Goal: Communication & Community: Answer question/provide support

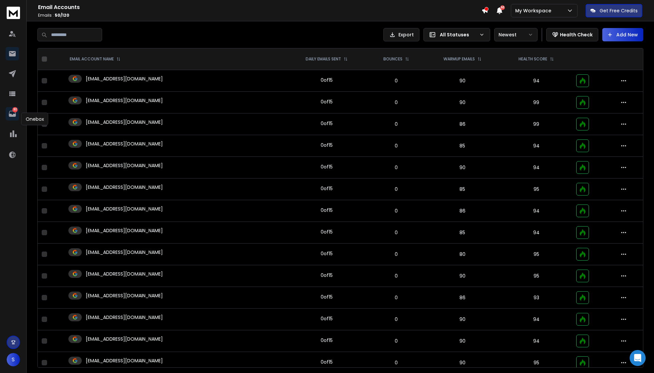
click at [10, 113] on icon at bounding box center [12, 114] width 8 height 8
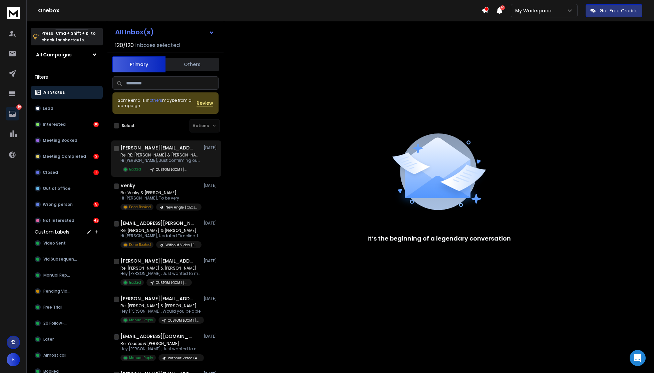
click at [145, 154] on p "Re: RE: [PERSON_NAME] & [PERSON_NAME]" at bounding box center [161, 155] width 80 height 5
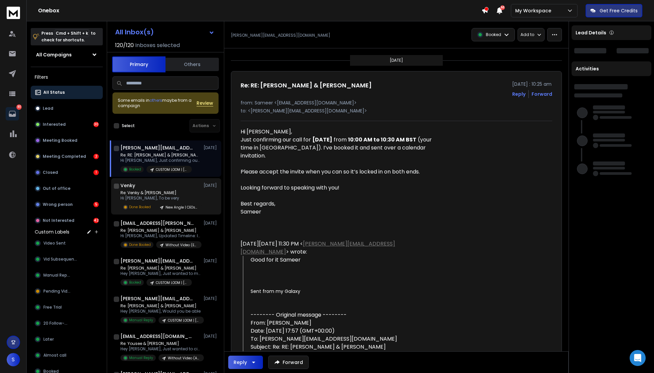
click at [150, 193] on p "Re: Venky & [PERSON_NAME]" at bounding box center [161, 192] width 80 height 5
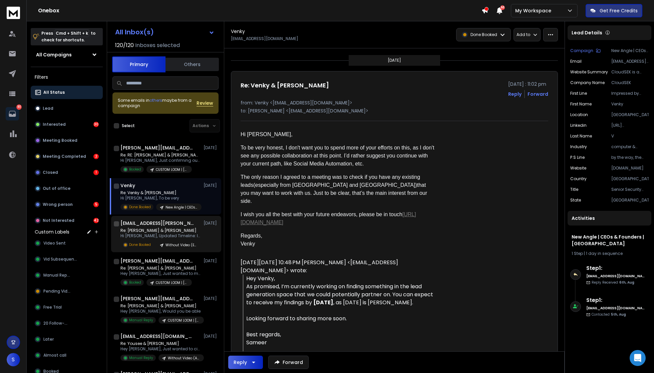
click at [151, 220] on div "[EMAIL_ADDRESS][PERSON_NAME][DOMAIN_NAME] [DATE] Re: [PERSON_NAME] & [PERSON_NA…" at bounding box center [166, 234] width 110 height 36
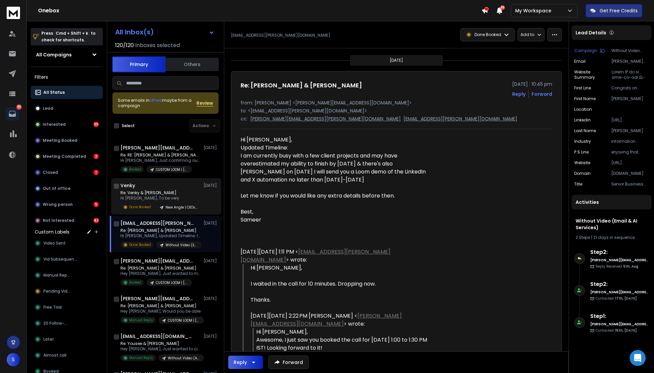
click at [147, 187] on div "Venky [DATE]" at bounding box center [170, 185] width 98 height 7
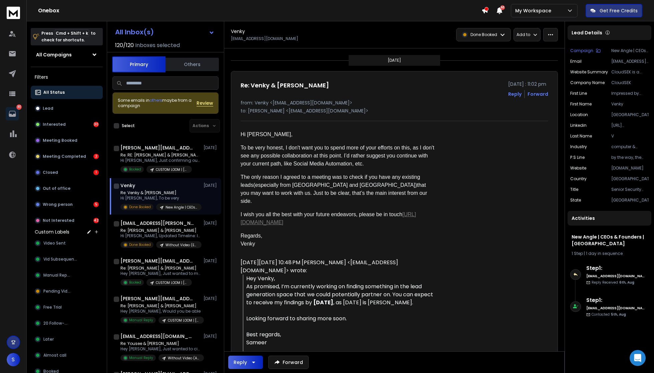
click at [263, 246] on p "Regards, Venk y" at bounding box center [338, 239] width 195 height 21
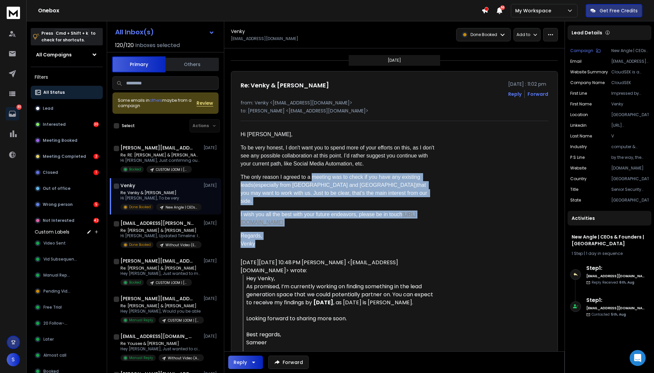
drag, startPoint x: 263, startPoint y: 246, endPoint x: 323, endPoint y: 188, distance: 83.3
click at [323, 188] on div "Hi [PERSON_NAME], To be very honest, I don't want you to spend more of your eff…" at bounding box center [338, 189] width 195 height 123
click at [323, 188] on font "The only reason I agreed to a meeting was to check if you have any existing lea…" at bounding box center [335, 189] width 188 height 30
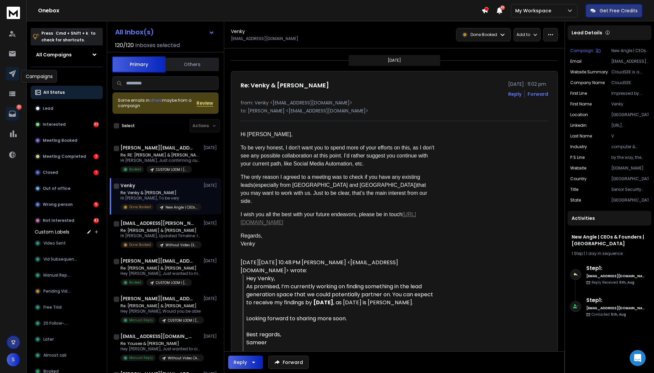
click at [6, 74] on link at bounding box center [12, 73] width 13 height 13
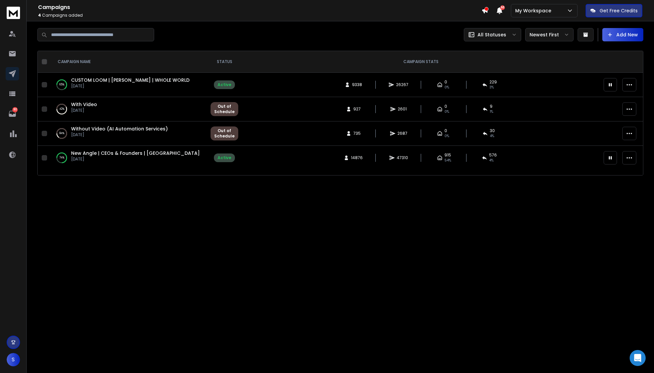
click at [134, 173] on caption at bounding box center [341, 172] width 606 height 5
click at [136, 163] on div "New Angle | CEOs & Founders | [GEOGRAPHIC_DATA] [DATE]" at bounding box center [135, 158] width 129 height 16
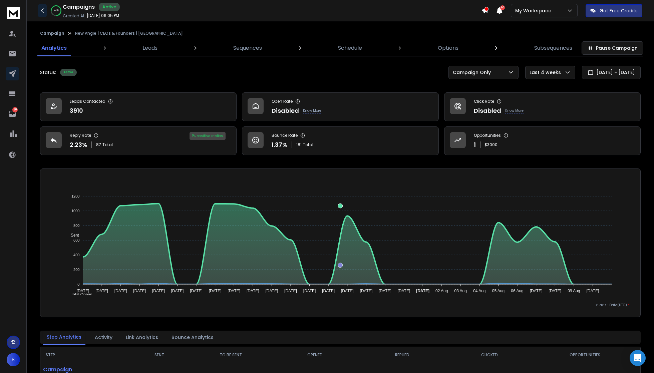
click at [43, 8] on icon at bounding box center [42, 11] width 6 height 6
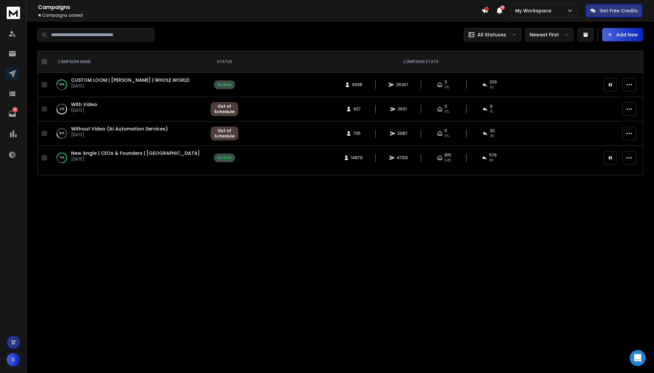
click at [135, 94] on td "65 % CUSTOM LOOM | [PERSON_NAME] | WHOLE WORLD [DATE]" at bounding box center [128, 85] width 157 height 24
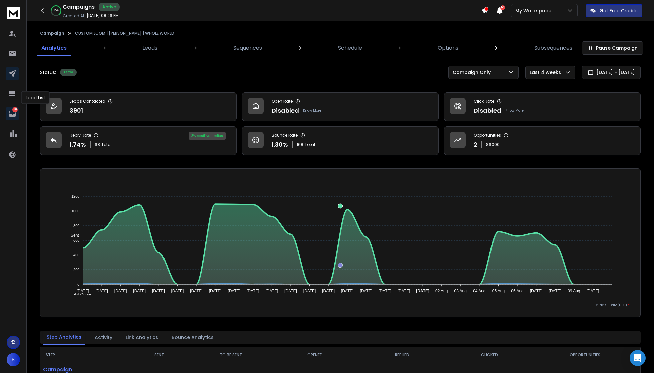
click at [13, 112] on p "80" at bounding box center [14, 109] width 5 height 5
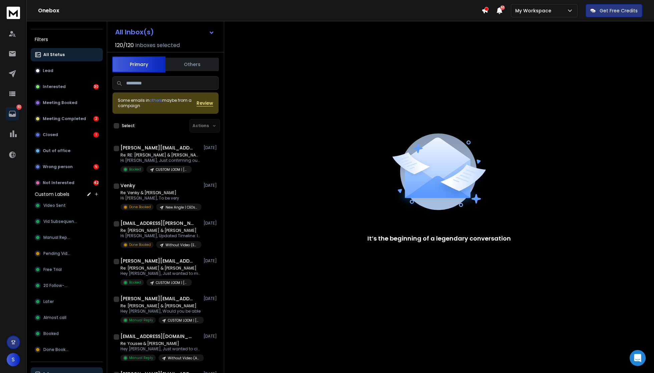
scroll to position [50, 0]
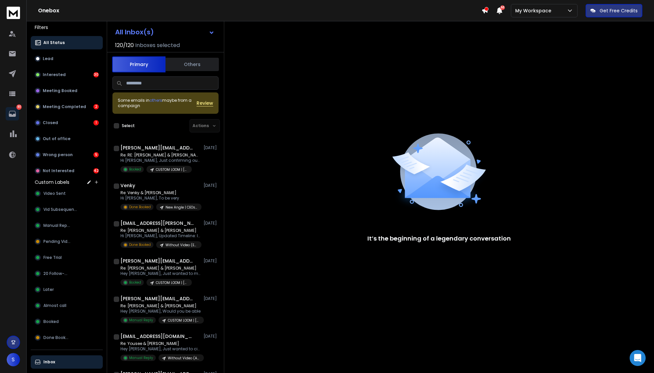
click at [51, 319] on span "Booked" at bounding box center [50, 321] width 15 height 5
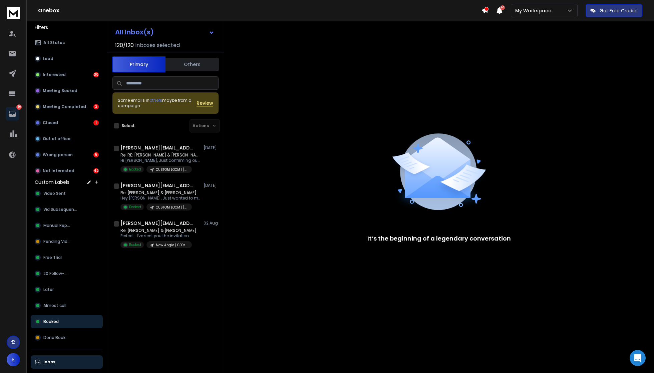
click at [54, 303] on span "Almost call" at bounding box center [54, 305] width 23 height 5
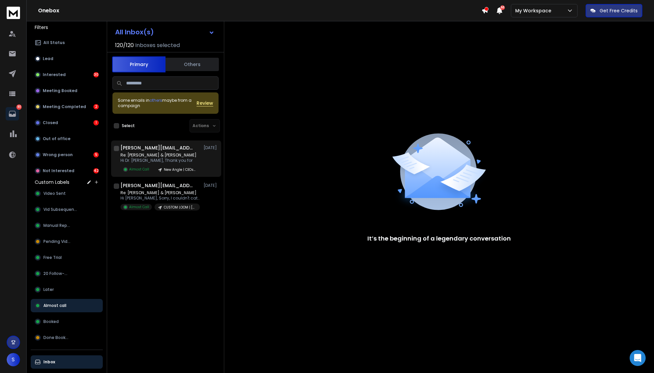
click at [198, 160] on p "Hi Dr. [PERSON_NAME], Thank you for" at bounding box center [160, 160] width 79 height 5
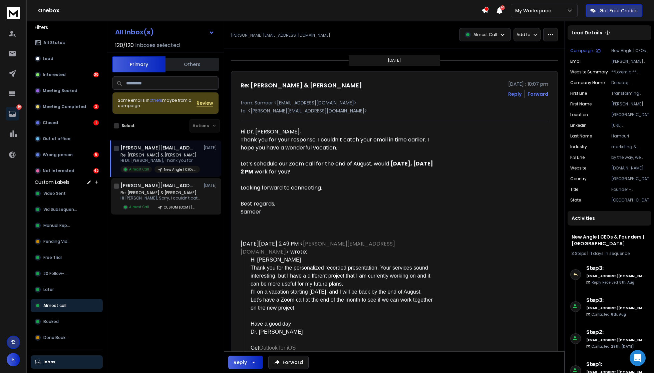
click at [190, 194] on p "Re: [PERSON_NAME] & [PERSON_NAME]" at bounding box center [161, 192] width 80 height 5
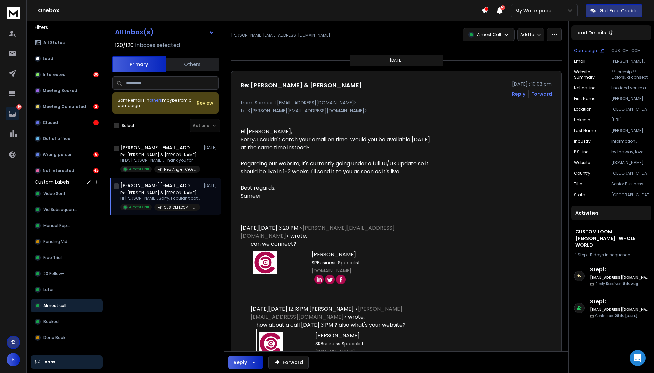
click at [336, 349] on span "[DOMAIN_NAME]" at bounding box center [335, 352] width 40 height 7
click at [237, 362] on div "Reply" at bounding box center [240, 362] width 13 height 7
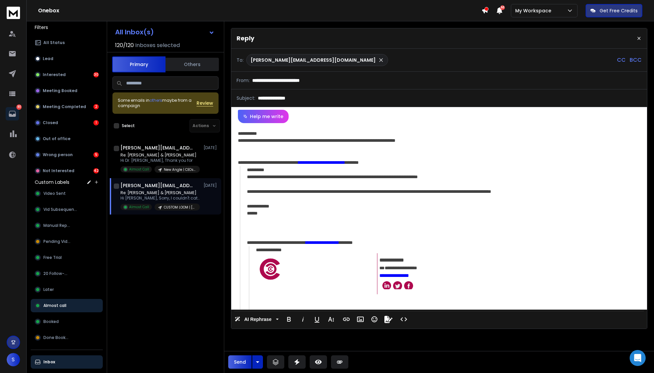
scroll to position [0, 0]
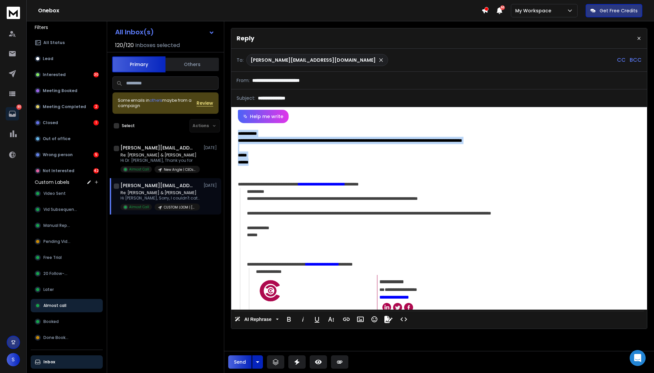
drag, startPoint x: 259, startPoint y: 162, endPoint x: 234, endPoint y: 127, distance: 43.5
click at [234, 127] on div "**********" at bounding box center [438, 216] width 414 height 187
copy div "**********"
click at [353, 151] on div at bounding box center [438, 147] width 401 height 7
drag, startPoint x: 258, startPoint y: 163, endPoint x: 356, endPoint y: 141, distance: 99.6
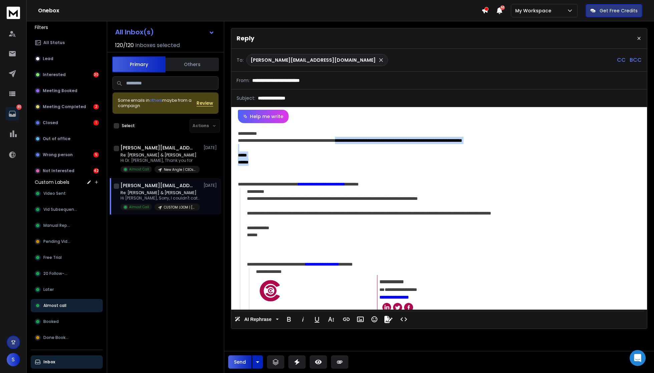
click at [356, 141] on div "**********" at bounding box center [438, 216] width 414 height 187
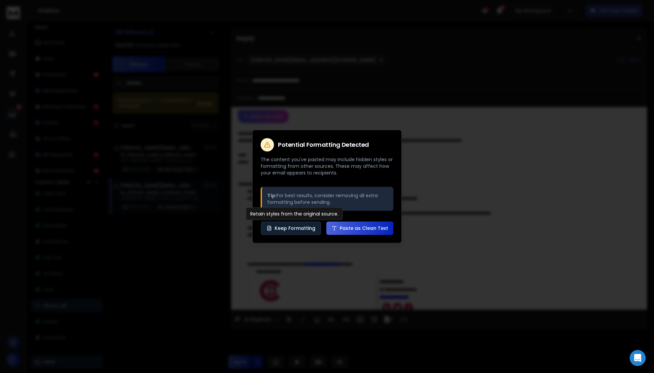
click at [307, 227] on button "Keep Formatting" at bounding box center [291, 228] width 60 height 13
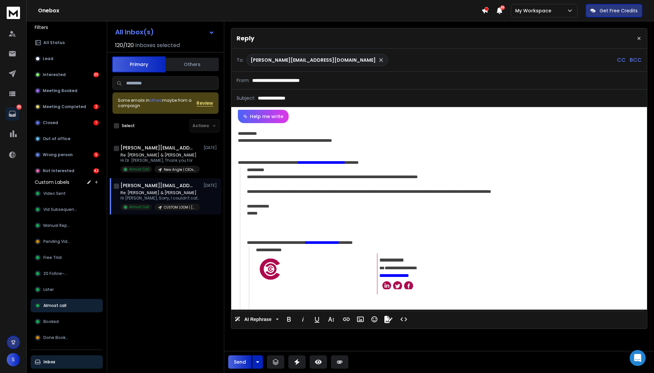
click at [638, 37] on icon at bounding box center [639, 38] width 3 height 3
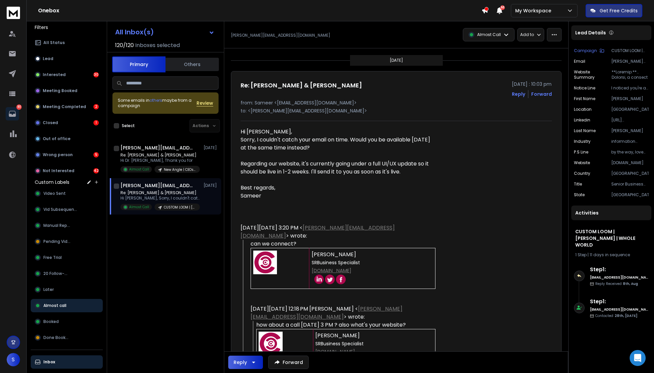
click at [232, 361] on button "Reply" at bounding box center [245, 362] width 35 height 13
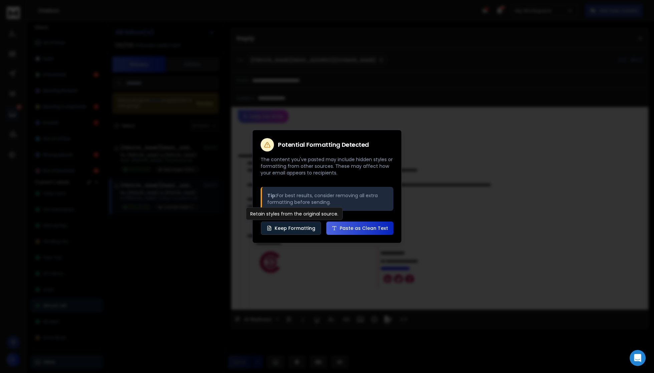
click at [283, 223] on button "Keep Formatting" at bounding box center [291, 228] width 60 height 13
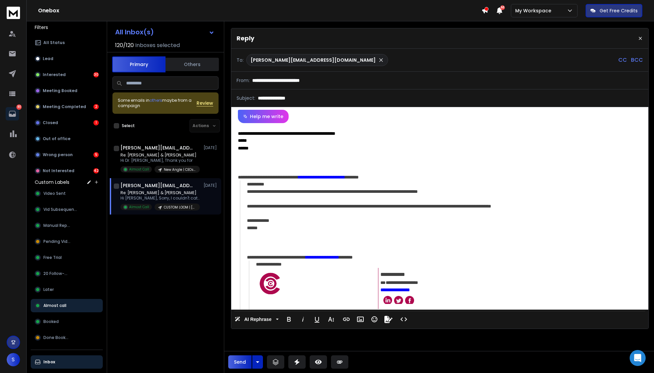
click at [238, 134] on p "**********" at bounding box center [438, 133] width 401 height 7
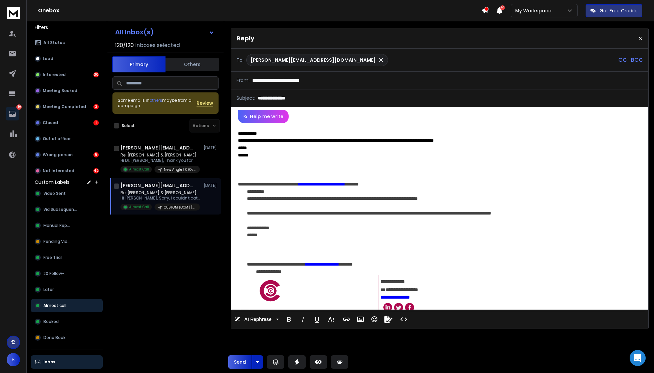
click at [237, 150] on div "**********" at bounding box center [439, 216] width 417 height 187
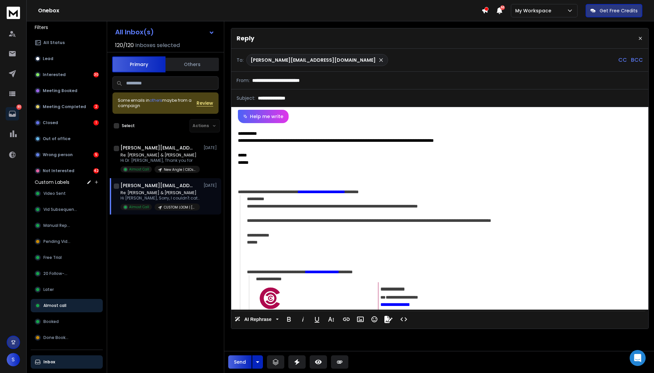
click at [285, 146] on div at bounding box center [440, 147] width 404 height 7
click at [367, 141] on p "**********" at bounding box center [438, 140] width 401 height 7
click at [344, 143] on p "**********" at bounding box center [438, 140] width 401 height 7
click at [409, 147] on div at bounding box center [440, 147] width 404 height 7
click at [442, 146] on div at bounding box center [440, 147] width 404 height 7
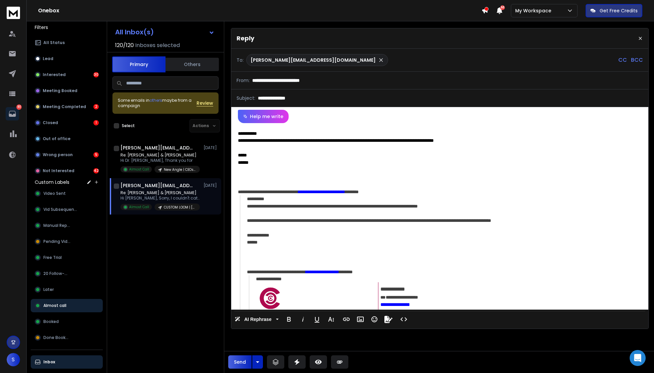
click at [430, 143] on p "**********" at bounding box center [438, 140] width 401 height 7
click at [461, 140] on p "**********" at bounding box center [438, 140] width 401 height 7
click at [449, 150] on div at bounding box center [440, 147] width 404 height 7
click at [352, 151] on div at bounding box center [440, 147] width 404 height 7
click at [497, 142] on p "**********" at bounding box center [438, 140] width 401 height 7
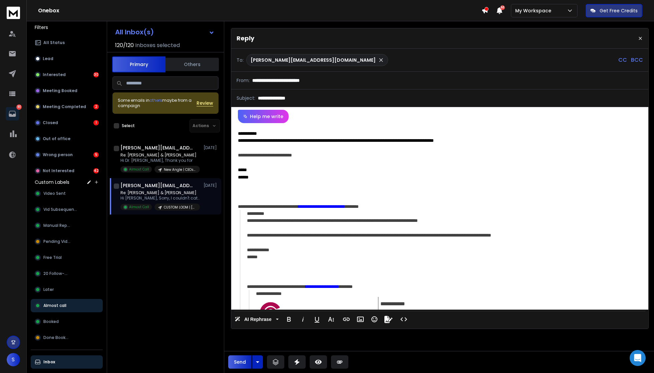
click at [235, 365] on button "Send" at bounding box center [239, 362] width 23 height 13
click at [235, 365] on div "Send" at bounding box center [245, 362] width 35 height 13
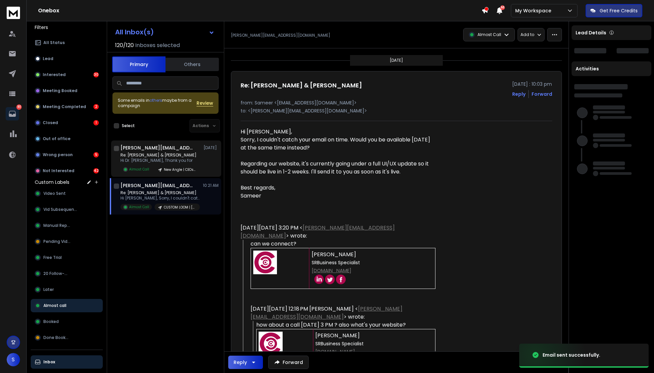
click at [173, 173] on div "New Angle | CEOs & Founders | [GEOGRAPHIC_DATA]" at bounding box center [177, 169] width 45 height 7
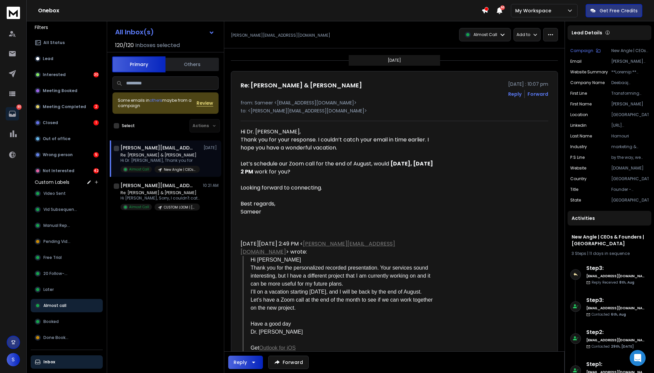
click at [236, 363] on div "Reply" at bounding box center [240, 362] width 13 height 7
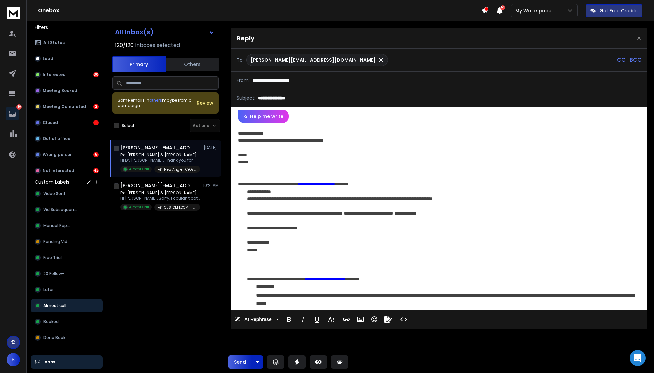
click at [242, 364] on button "Send" at bounding box center [239, 362] width 23 height 13
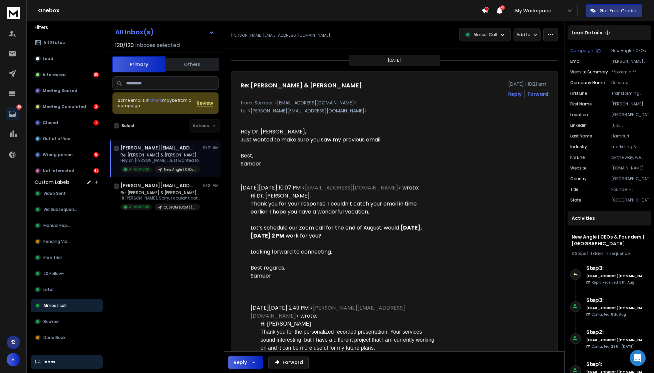
click at [66, 226] on span "Manual Reply" at bounding box center [56, 225] width 27 height 5
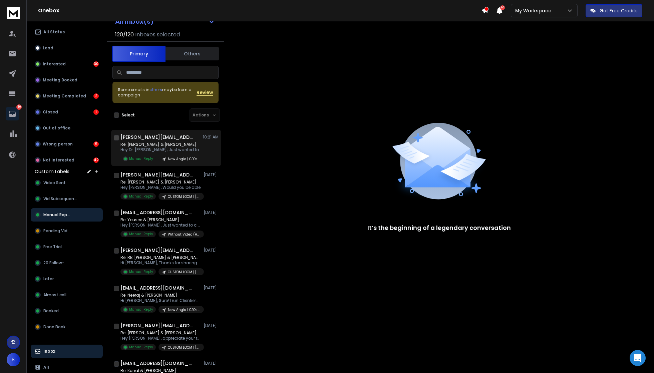
click at [142, 140] on h1 "[PERSON_NAME][EMAIL_ADDRESS][DOMAIN_NAME]" at bounding box center [157, 137] width 73 height 7
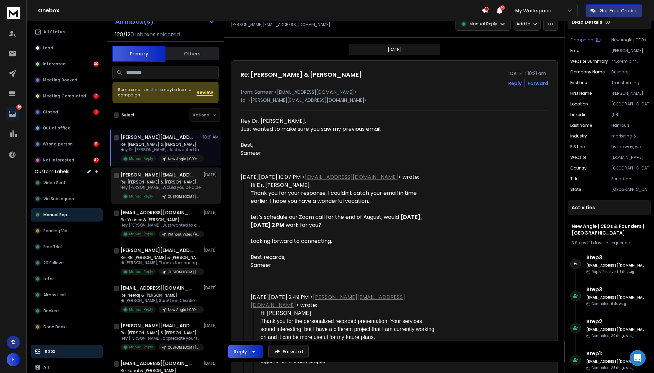
click at [158, 177] on h1 "[PERSON_NAME][EMAIL_ADDRESS][DOMAIN_NAME]" at bounding box center [157, 175] width 73 height 7
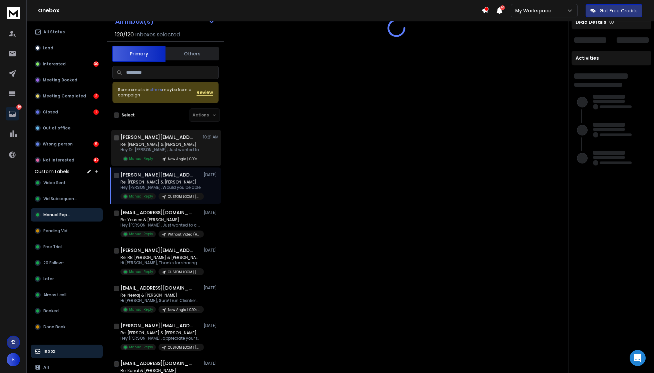
click at [160, 155] on div "Manual Reply New Angle | CEOs & Founders | [GEOGRAPHIC_DATA]" at bounding box center [162, 158] width 83 height 7
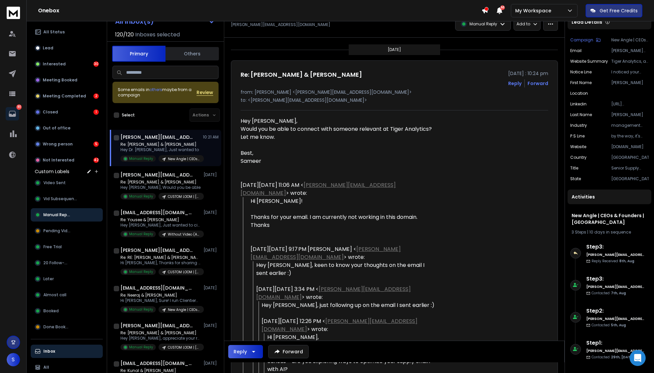
click at [493, 26] on div "[PERSON_NAME][EMAIL_ADDRESS][DOMAIN_NAME] Manual Reply Add to Manual Reply Add …" at bounding box center [394, 24] width 340 height 27
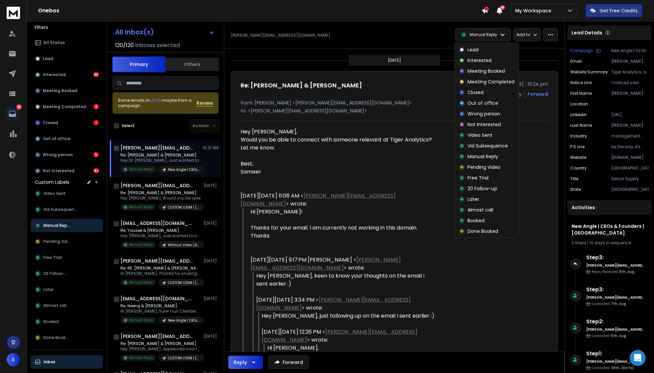
click at [388, 179] on div at bounding box center [338, 180] width 195 height 8
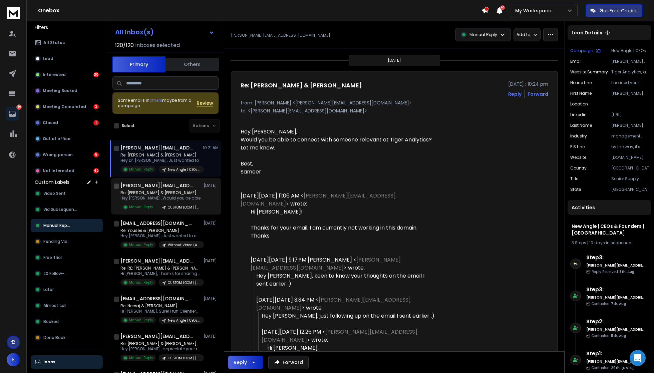
click at [169, 179] on div "[PERSON_NAME][EMAIL_ADDRESS][DOMAIN_NAME] [DATE] Re: [PERSON_NAME] & [PERSON_NA…" at bounding box center [166, 196] width 110 height 36
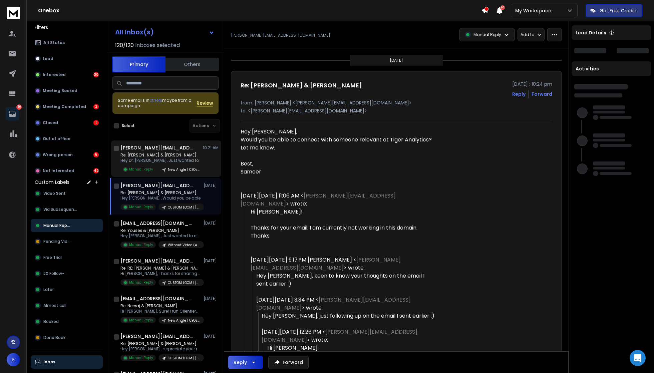
click at [173, 167] on p "New Angle | CEOs & Founders | [GEOGRAPHIC_DATA]" at bounding box center [184, 169] width 32 height 5
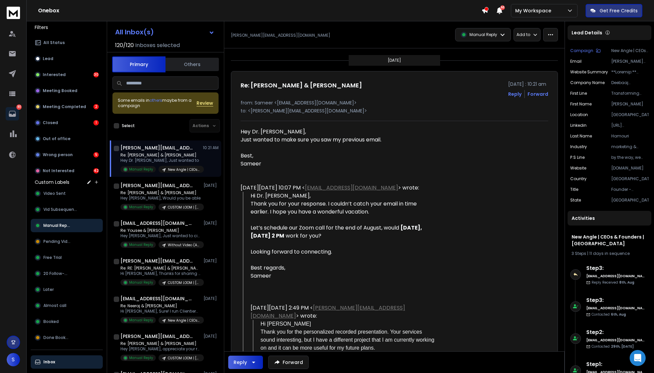
click at [58, 307] on span "Almost call" at bounding box center [54, 305] width 23 height 5
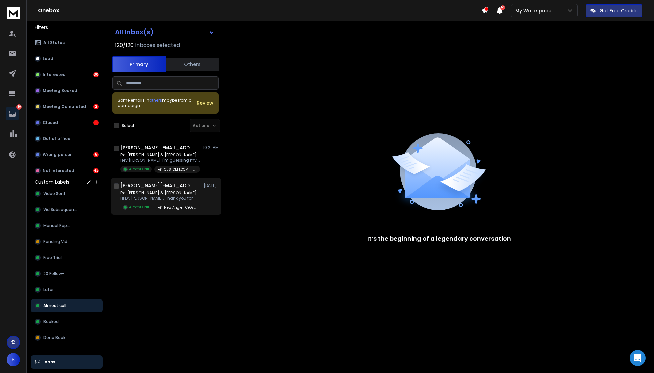
click at [162, 195] on p "Re: [PERSON_NAME] & [PERSON_NAME]" at bounding box center [160, 192] width 79 height 5
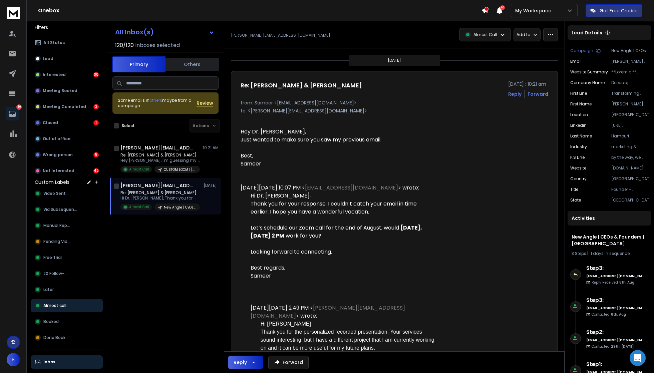
click at [55, 225] on span "Manual Reply" at bounding box center [56, 225] width 27 height 5
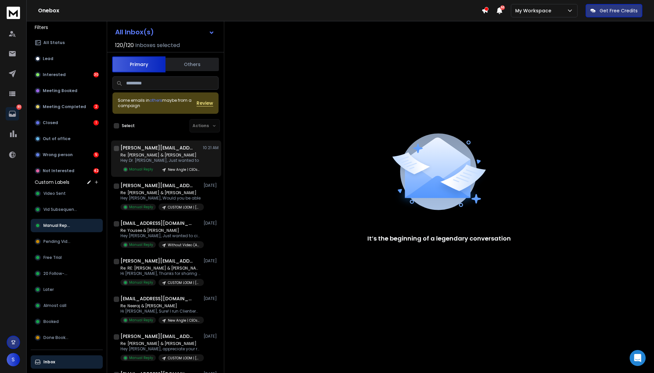
click at [163, 158] on p "Hey Dr. [PERSON_NAME], Just wanted to" at bounding box center [161, 160] width 80 height 5
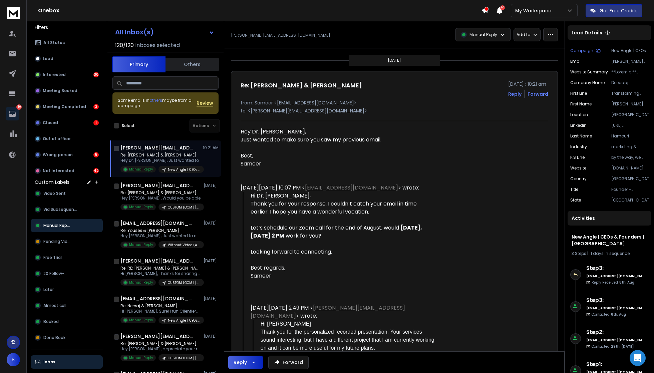
click at [481, 44] on div "[PERSON_NAME][EMAIL_ADDRESS][DOMAIN_NAME] Manual Reply Add to Manual Reply Add …" at bounding box center [394, 34] width 340 height 27
click at [475, 38] on div "Manual Reply" at bounding box center [483, 34] width 55 height 13
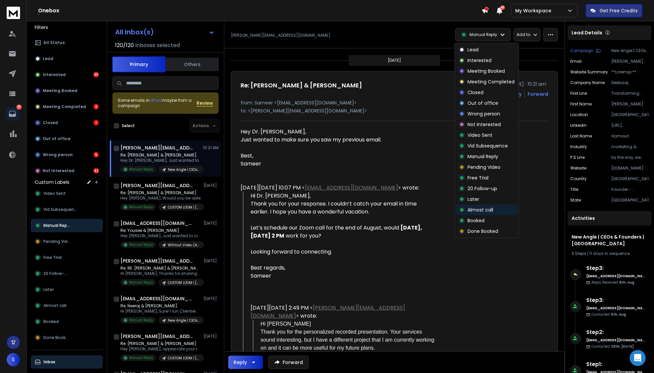
click at [477, 210] on p "Almost call" at bounding box center [481, 210] width 26 height 7
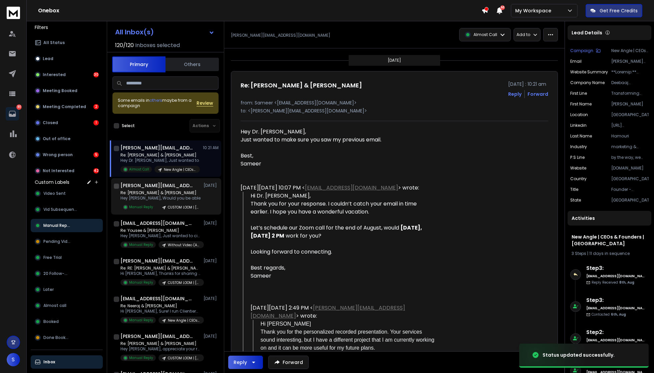
click at [142, 201] on p "Hey [PERSON_NAME], Would you be able" at bounding box center [161, 198] width 80 height 5
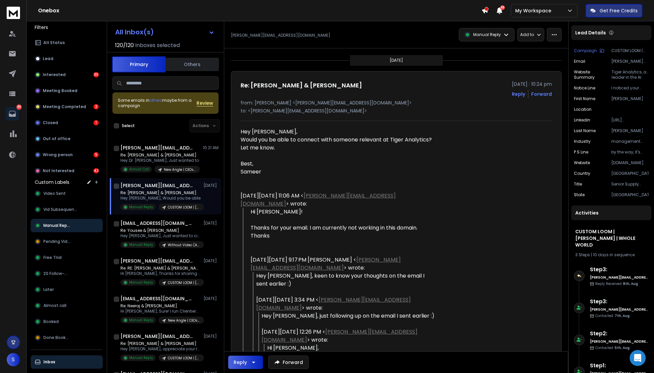
click at [238, 360] on div "Reply" at bounding box center [240, 362] width 13 height 7
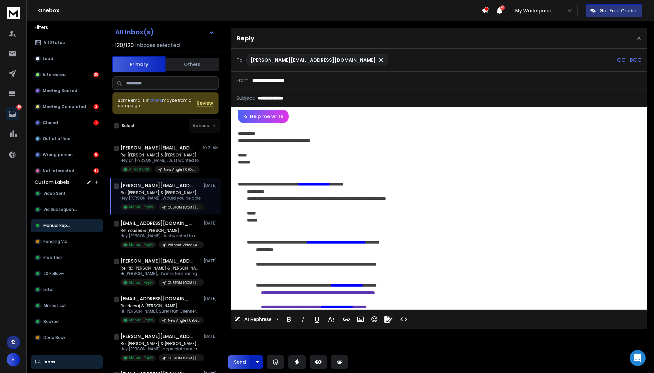
click at [236, 359] on button "Send" at bounding box center [239, 362] width 23 height 13
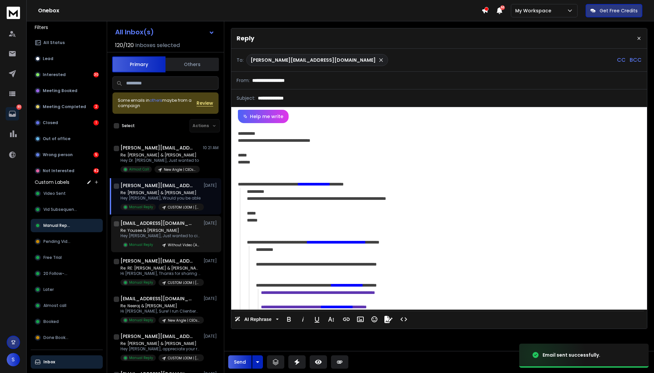
click at [170, 241] on div "Re: [PERSON_NAME] & [PERSON_NAME], Just wanted to circle Manual Reply Without V…" at bounding box center [162, 238] width 83 height 20
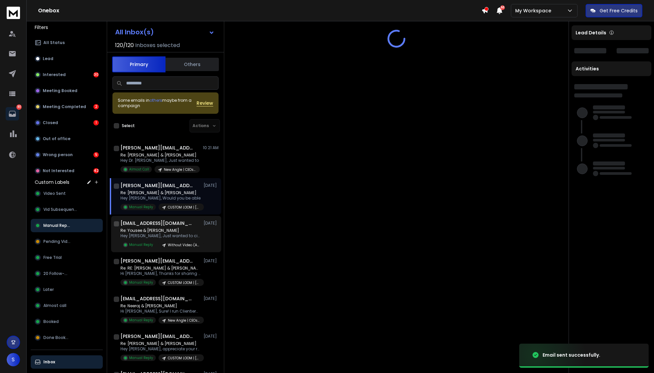
click at [170, 241] on div "Re: [PERSON_NAME] & [PERSON_NAME], Just wanted to circle Manual Reply Without V…" at bounding box center [162, 238] width 83 height 20
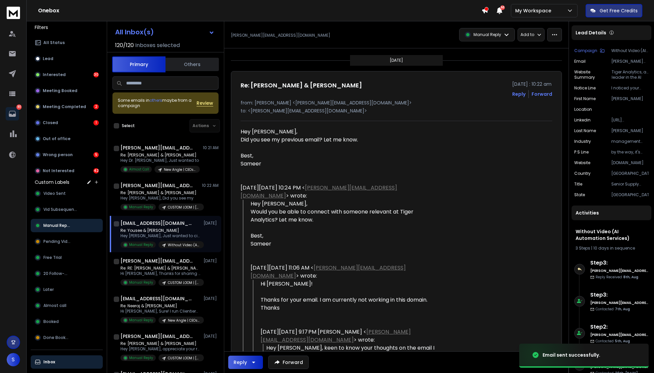
click at [170, 241] on div "Re: [PERSON_NAME] & [PERSON_NAME], Just wanted to circle Manual Reply Without V…" at bounding box center [162, 238] width 83 height 20
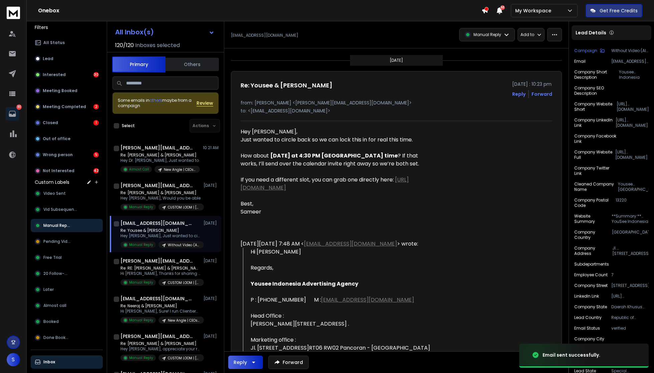
click at [170, 241] on div "Re: [PERSON_NAME] & [PERSON_NAME], Just wanted to circle Manual Reply Without V…" at bounding box center [162, 238] width 83 height 20
click at [239, 357] on button "Reply" at bounding box center [245, 362] width 35 height 13
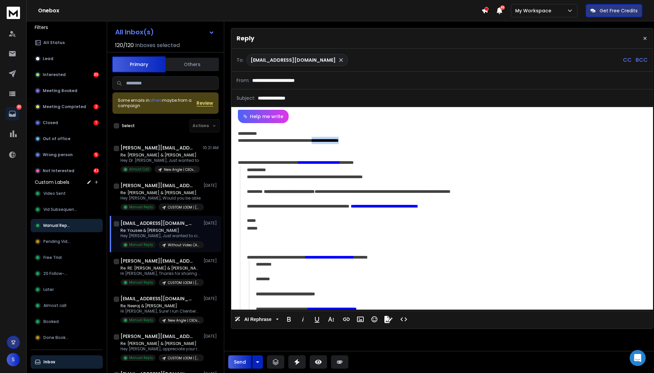
drag, startPoint x: 374, startPoint y: 140, endPoint x: 335, endPoint y: 139, distance: 38.7
click at [335, 140] on div "**********" at bounding box center [438, 140] width 401 height 7
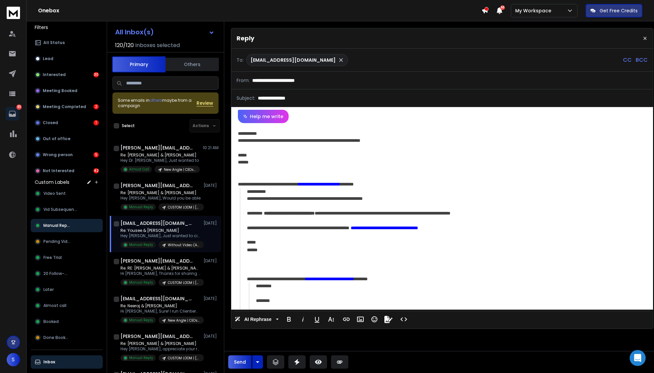
click at [237, 365] on button "Send" at bounding box center [239, 362] width 23 height 13
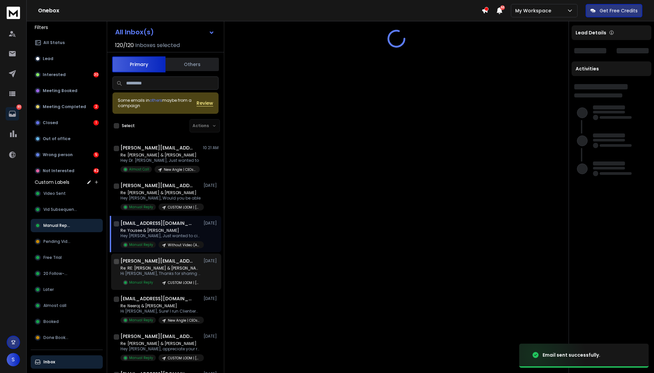
click at [157, 271] on p "Re: RE: [PERSON_NAME] & [PERSON_NAME]" at bounding box center [161, 268] width 80 height 5
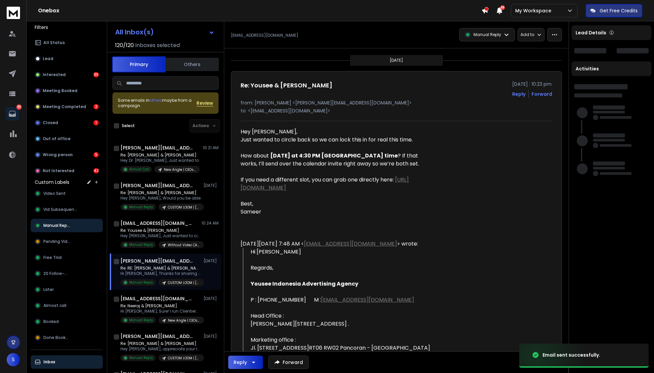
click at [157, 271] on p "Re: RE: [PERSON_NAME] & [PERSON_NAME]" at bounding box center [161, 268] width 80 height 5
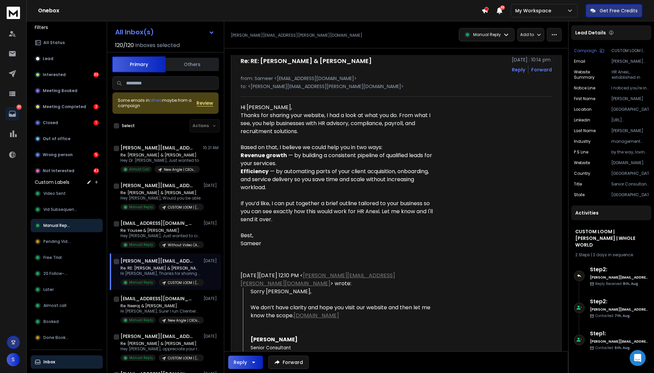
scroll to position [15, 0]
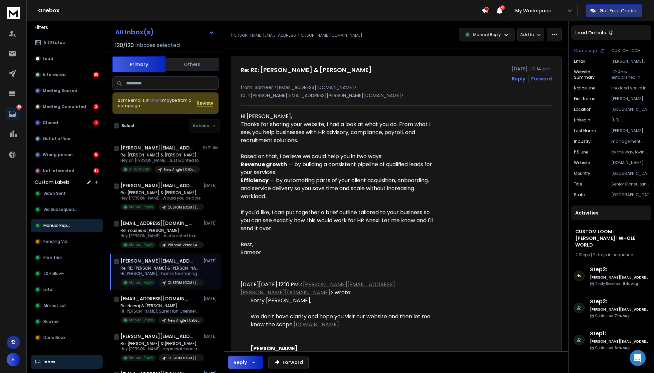
click at [235, 358] on button "Reply" at bounding box center [245, 362] width 35 height 13
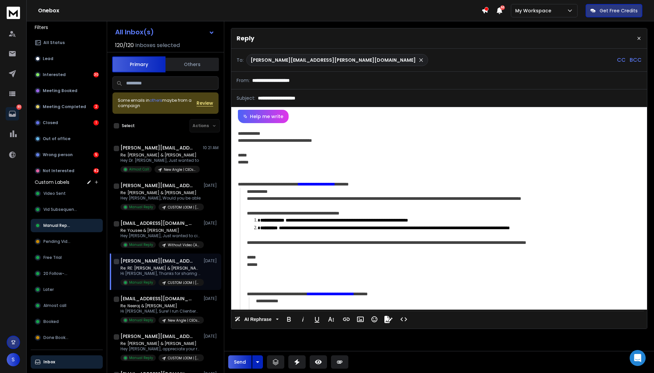
click at [242, 367] on button "Send" at bounding box center [239, 362] width 23 height 13
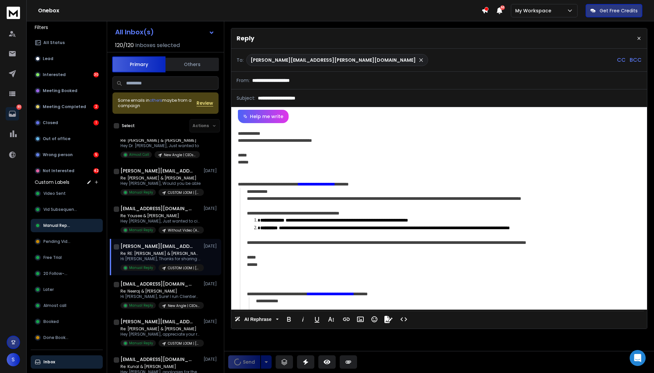
scroll to position [17, 0]
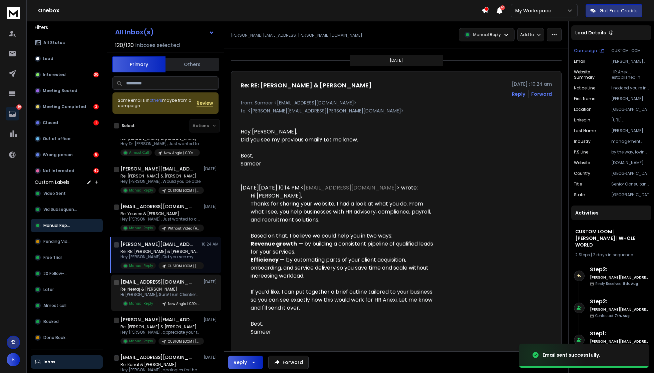
click at [160, 291] on p "Re: Neeraj & [PERSON_NAME]" at bounding box center [161, 289] width 80 height 5
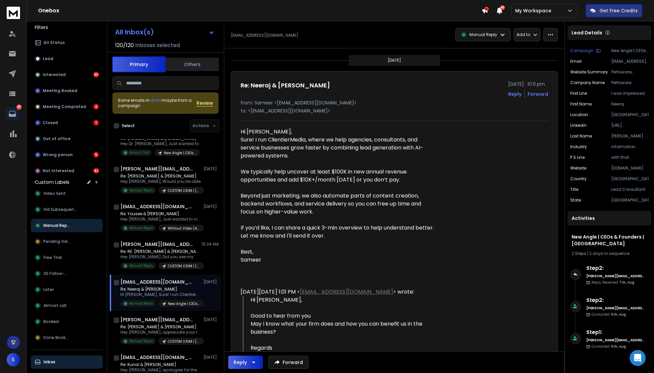
click at [182, 279] on div "[EMAIL_ADDRESS][DOMAIN_NAME] [DATE] Re: [PERSON_NAME] & [PERSON_NAME] Hi [PERSO…" at bounding box center [166, 293] width 110 height 36
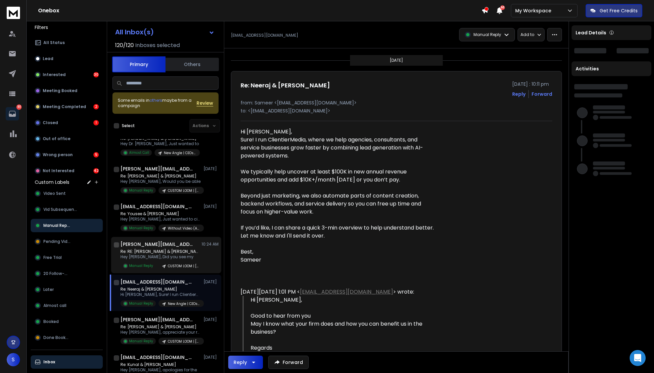
click at [190, 260] on p "Hey [PERSON_NAME], Did you see my" at bounding box center [161, 256] width 80 height 5
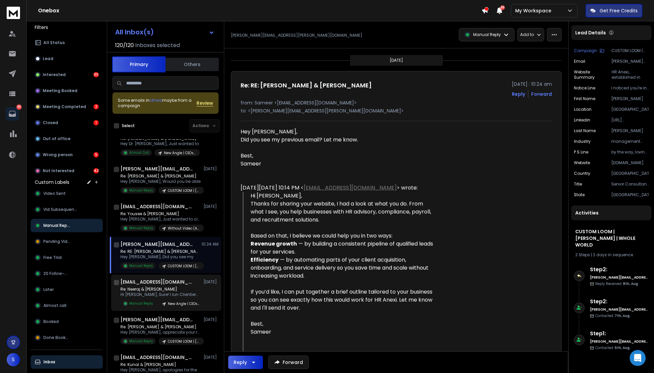
click at [175, 285] on h1 "[EMAIL_ADDRESS][DOMAIN_NAME]" at bounding box center [157, 282] width 73 height 7
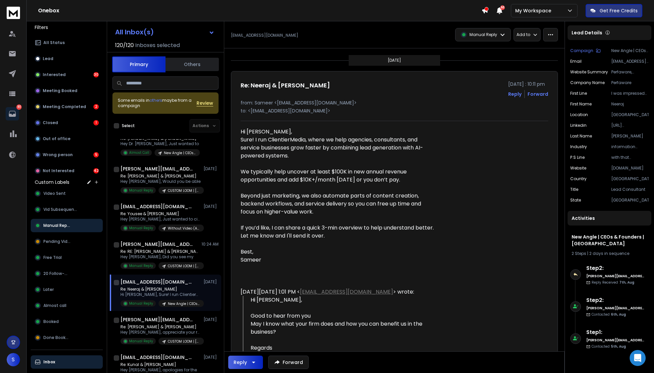
click at [242, 361] on div "Reply" at bounding box center [240, 362] width 13 height 7
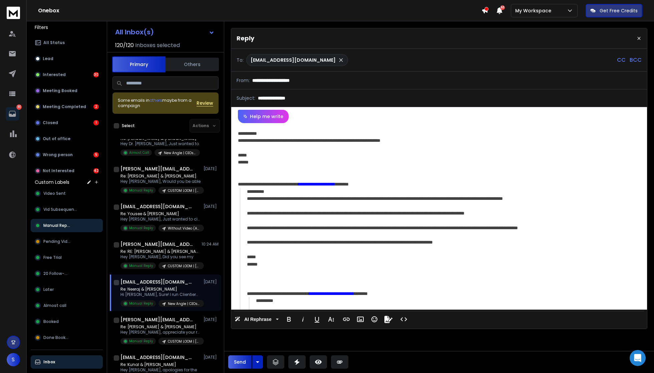
click at [242, 364] on button "Send" at bounding box center [239, 362] width 23 height 13
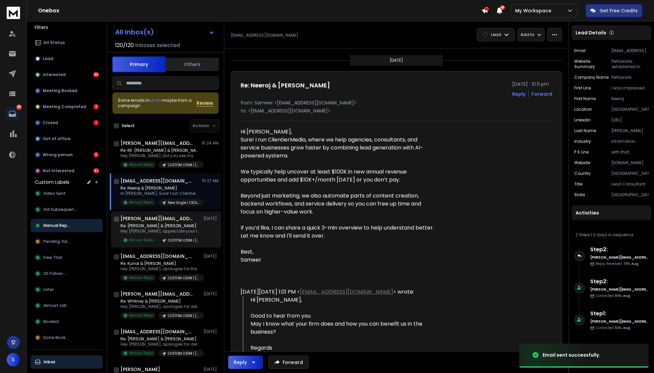
scroll to position [117, 0]
click at [162, 235] on p "Hey [PERSON_NAME], appreciate your reply. Would" at bounding box center [161, 232] width 80 height 5
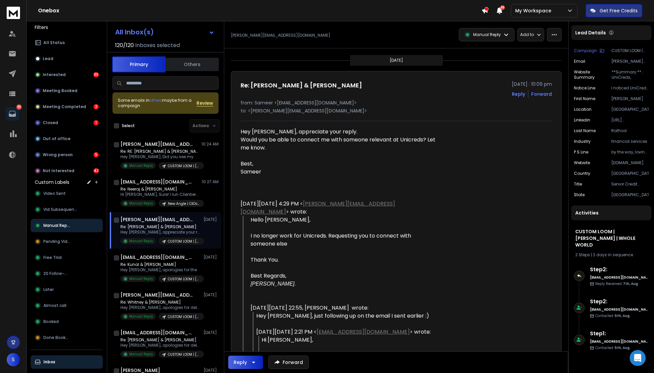
click at [235, 353] on div "Reply Forward" at bounding box center [396, 363] width 344 height 22
click at [241, 368] on button "Reply" at bounding box center [245, 362] width 35 height 13
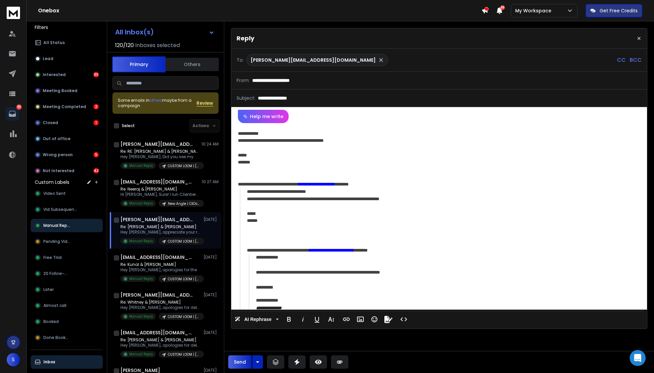
click at [242, 365] on button "Send" at bounding box center [239, 362] width 23 height 13
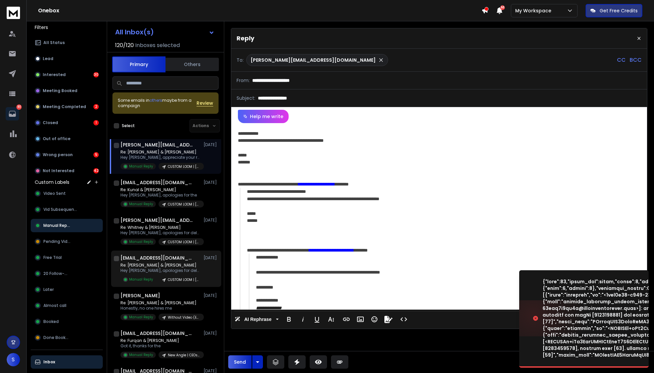
scroll to position [191, 0]
click at [244, 362] on button "Send" at bounding box center [239, 362] width 23 height 13
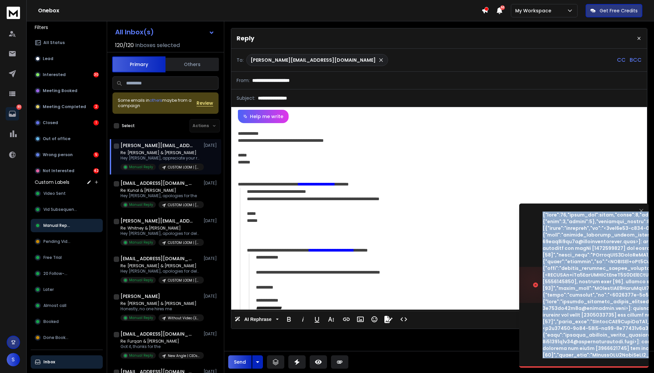
copy li "{"took":20,"timed_out":false,"total":4,"updated":0,"deleted":0,"batches":1,"ver…"
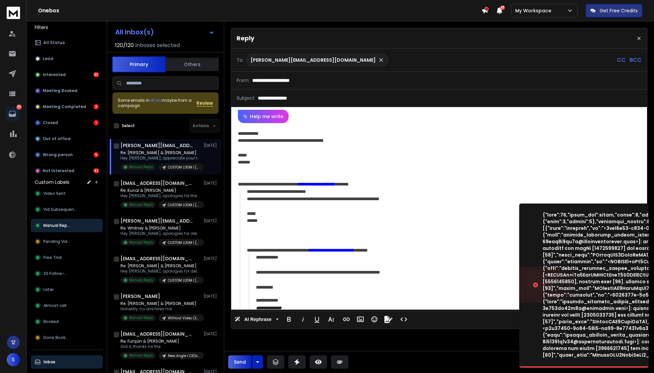
click at [238, 352] on div "Send" at bounding box center [439, 362] width 430 height 22
click at [238, 357] on button "Send" at bounding box center [239, 362] width 23 height 13
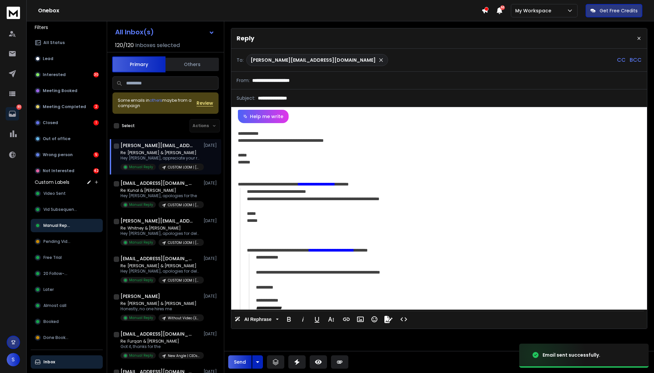
click at [257, 163] on div "*******" at bounding box center [438, 162] width 401 height 7
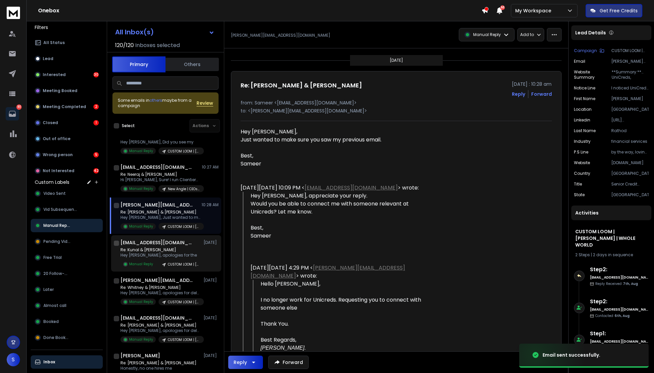
scroll to position [132, 0]
click at [159, 257] on p "Hey [PERSON_NAME], apologies for the" at bounding box center [161, 254] width 80 height 5
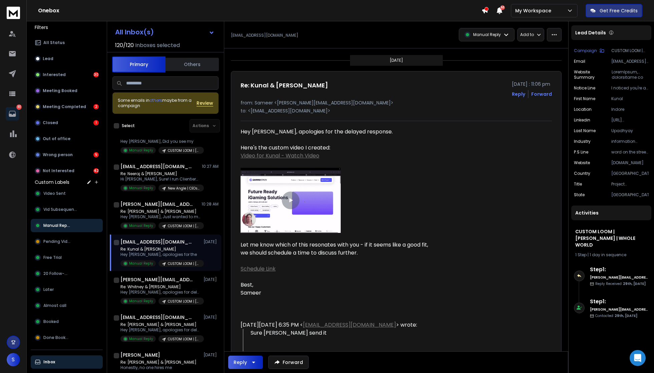
click at [178, 252] on p "Re: Kunal & [PERSON_NAME]" at bounding box center [161, 249] width 80 height 5
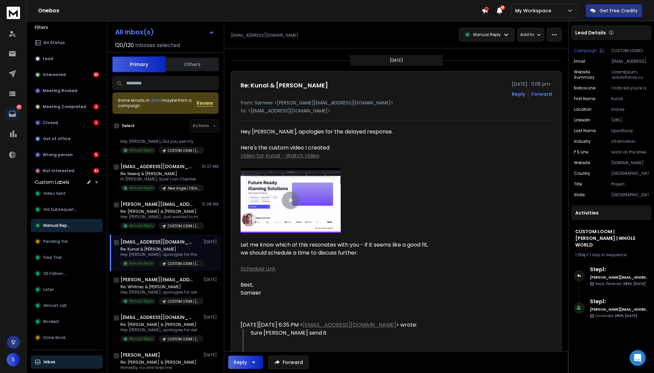
scroll to position [0, 0]
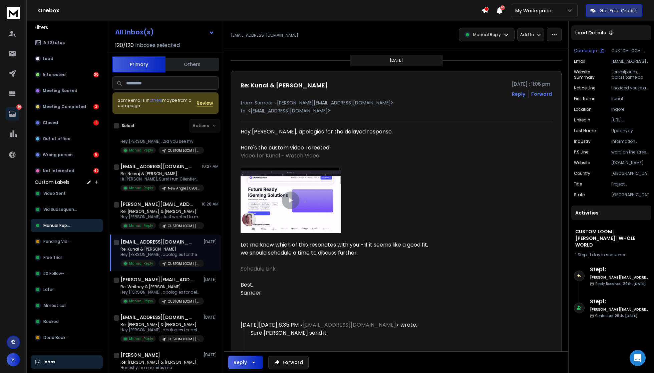
click at [243, 360] on div "Reply" at bounding box center [240, 362] width 13 height 7
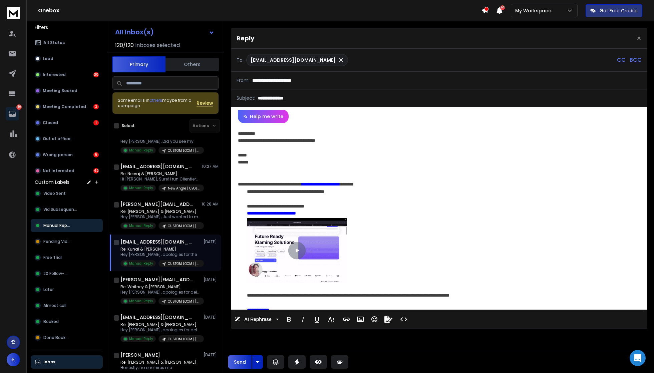
click at [247, 156] on div "*****" at bounding box center [438, 155] width 401 height 7
click at [235, 362] on button "Send" at bounding box center [239, 362] width 23 height 13
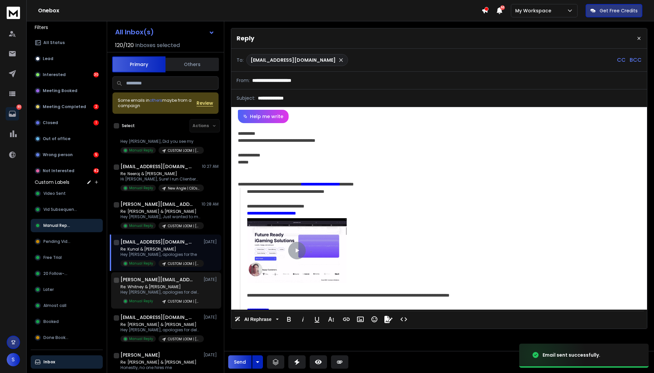
click at [174, 283] on h1 "[PERSON_NAME][EMAIL_ADDRESS][PERSON_NAME][DOMAIN_NAME]" at bounding box center [157, 279] width 73 height 7
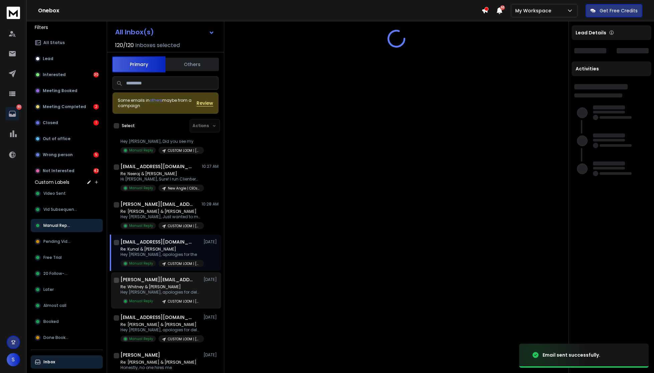
click at [174, 283] on h1 "[PERSON_NAME][EMAIL_ADDRESS][PERSON_NAME][DOMAIN_NAME]" at bounding box center [157, 279] width 73 height 7
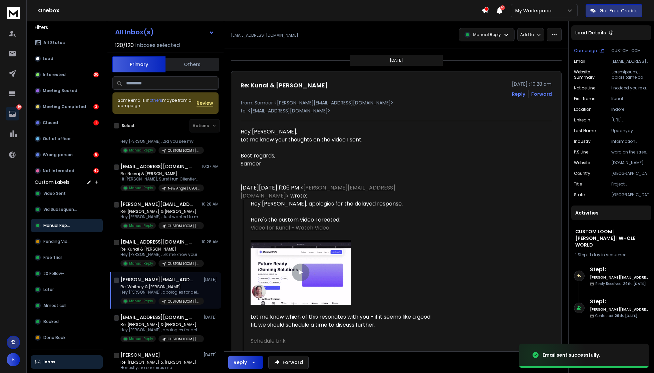
click at [174, 283] on h1 "[PERSON_NAME][EMAIL_ADDRESS][PERSON_NAME][DOMAIN_NAME]" at bounding box center [157, 279] width 73 height 7
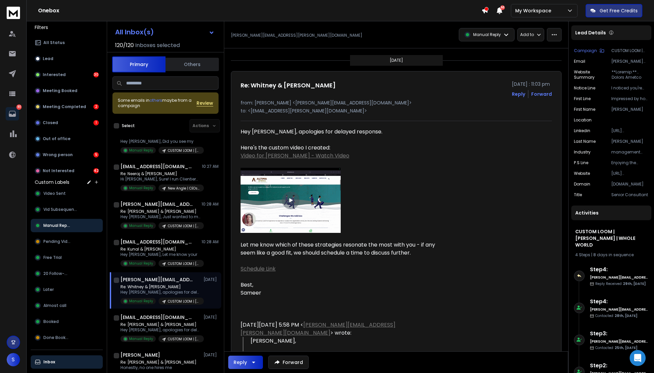
click at [174, 283] on h1 "[PERSON_NAME][EMAIL_ADDRESS][PERSON_NAME][DOMAIN_NAME]" at bounding box center [157, 279] width 73 height 7
click at [232, 361] on button "Reply" at bounding box center [245, 362] width 35 height 13
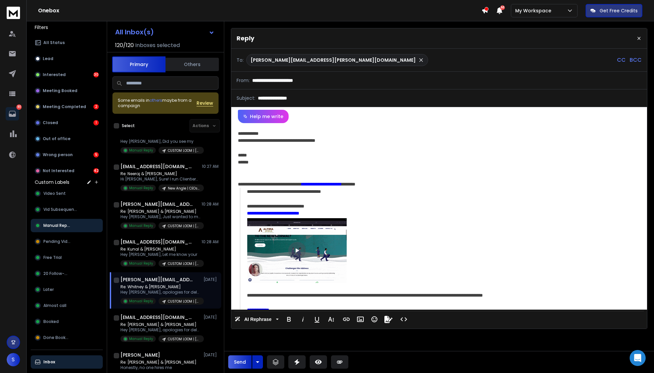
click at [235, 366] on button "Send" at bounding box center [239, 362] width 23 height 13
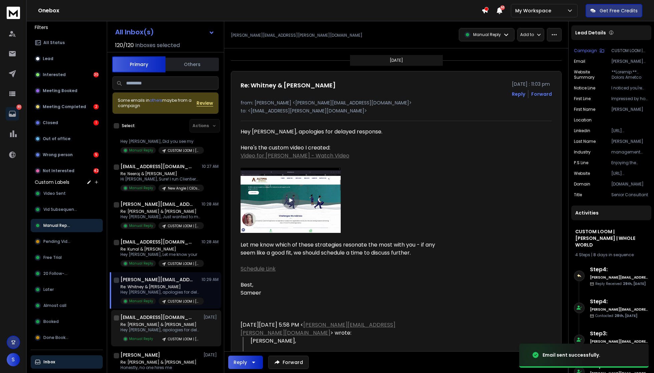
click at [170, 327] on p "Re: [PERSON_NAME] & [PERSON_NAME]" at bounding box center [161, 324] width 80 height 5
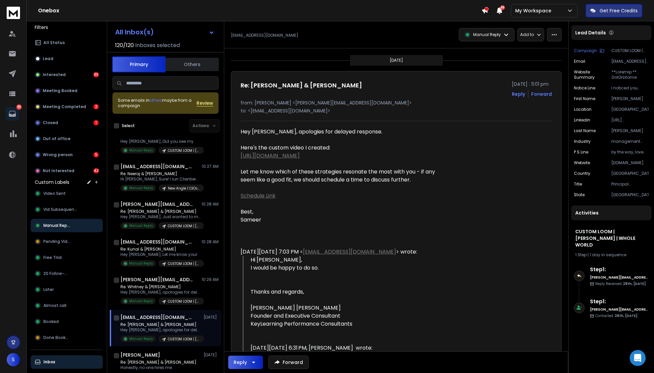
click at [233, 358] on button "Reply" at bounding box center [245, 362] width 35 height 13
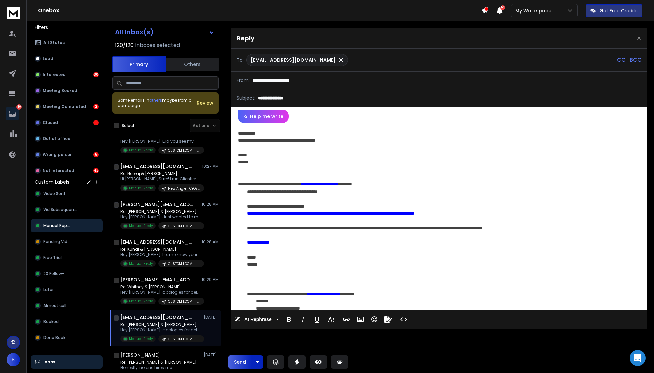
click at [235, 360] on button "Send" at bounding box center [239, 362] width 23 height 13
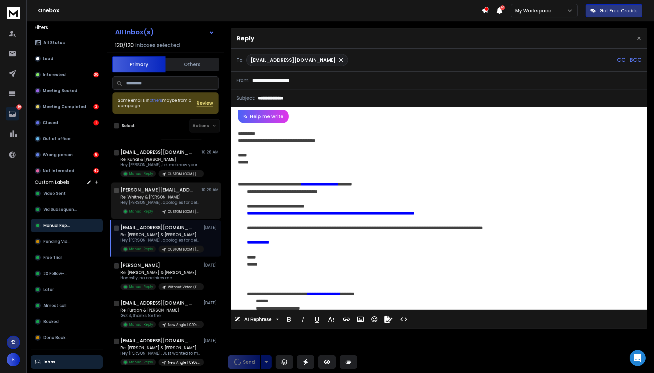
scroll to position [229, 0]
